Goal: Task Accomplishment & Management: Use online tool/utility

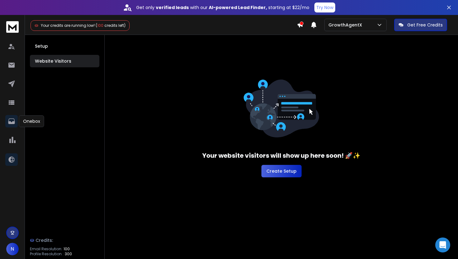
click at [9, 121] on icon at bounding box center [11, 120] width 7 height 7
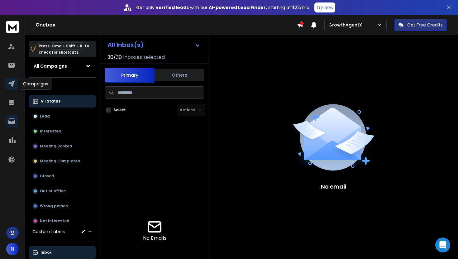
click at [8, 85] on icon at bounding box center [11, 83] width 7 height 7
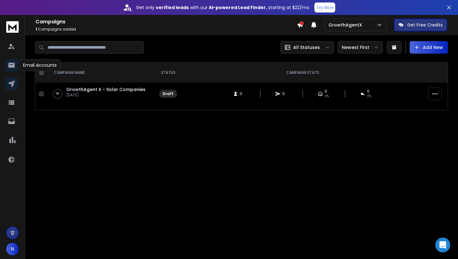
click at [10, 68] on icon at bounding box center [11, 64] width 7 height 7
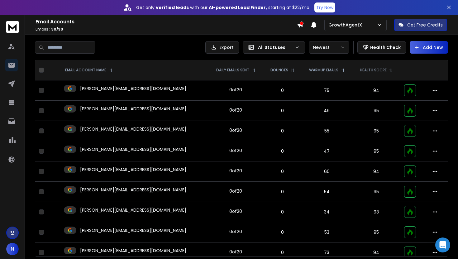
click at [282, 49] on p "All Statuses" at bounding box center [275, 47] width 34 height 6
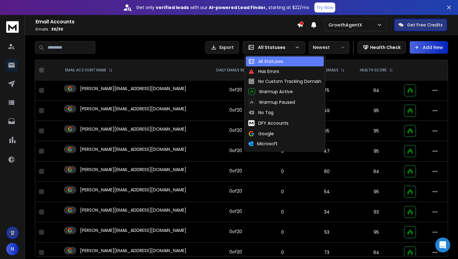
click at [282, 49] on p "All Statuses" at bounding box center [275, 47] width 34 height 6
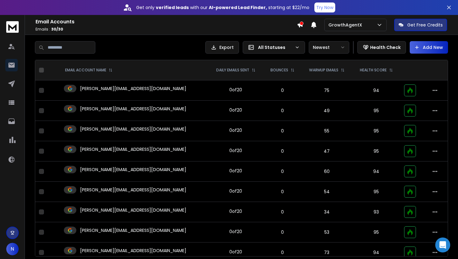
click at [277, 48] on p "All Statuses" at bounding box center [275, 47] width 34 height 6
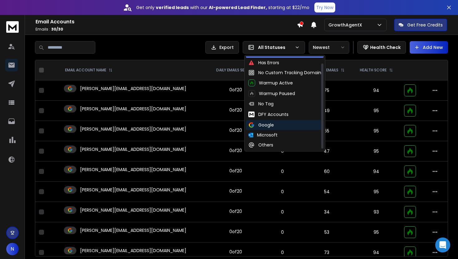
scroll to position [7, 0]
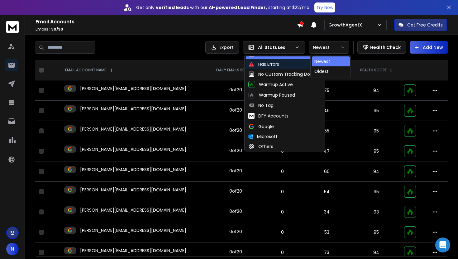
click at [322, 45] on button "Newest" at bounding box center [329, 47] width 40 height 12
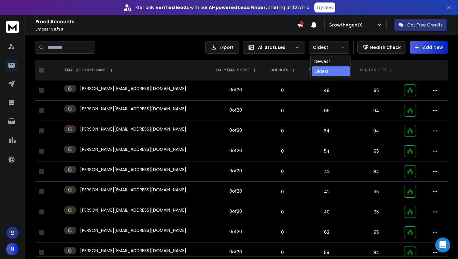
click at [330, 47] on button "Oldest" at bounding box center [329, 47] width 40 height 12
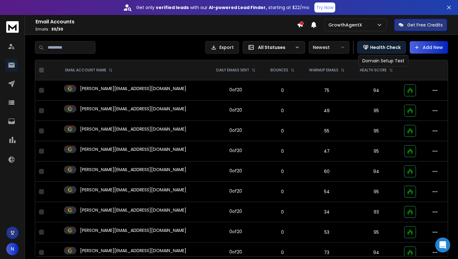
click at [371, 52] on button "Health Check" at bounding box center [381, 47] width 49 height 12
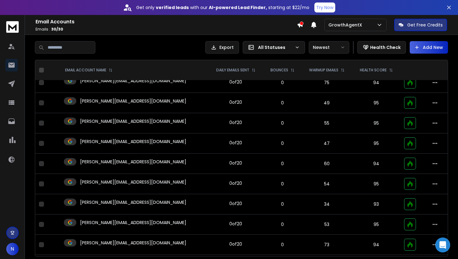
scroll to position [0, 0]
